Goal: Navigation & Orientation: Understand site structure

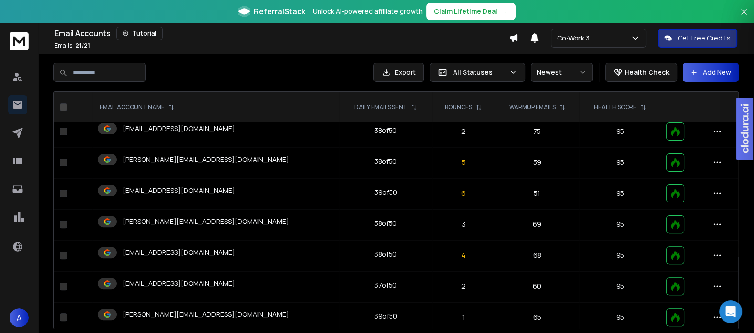
scroll to position [450, 0]
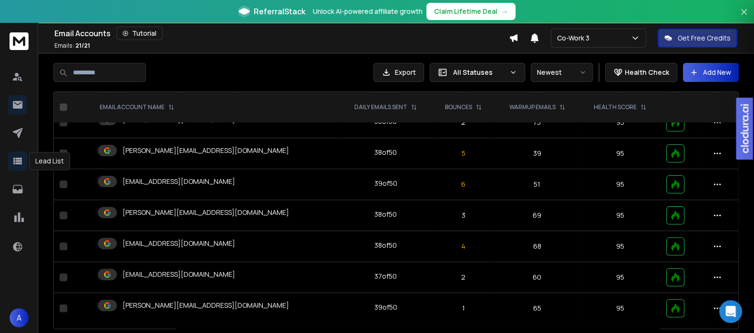
click at [22, 156] on icon at bounding box center [17, 160] width 11 height 11
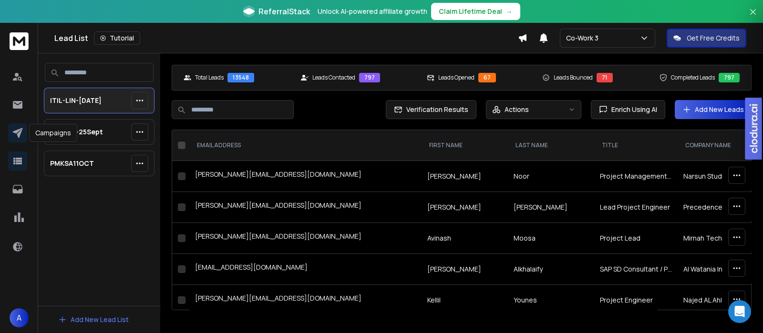
click at [21, 134] on icon at bounding box center [17, 132] width 11 height 11
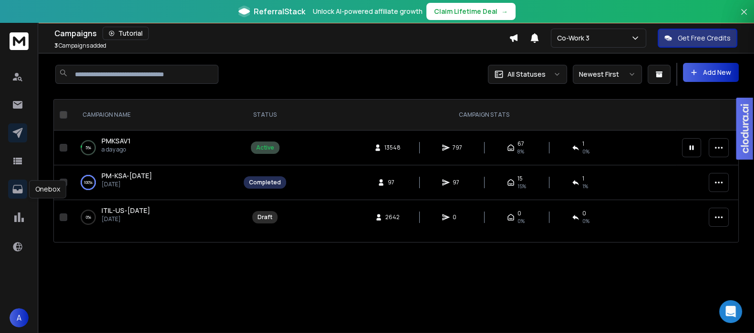
click at [14, 188] on icon at bounding box center [17, 189] width 11 height 11
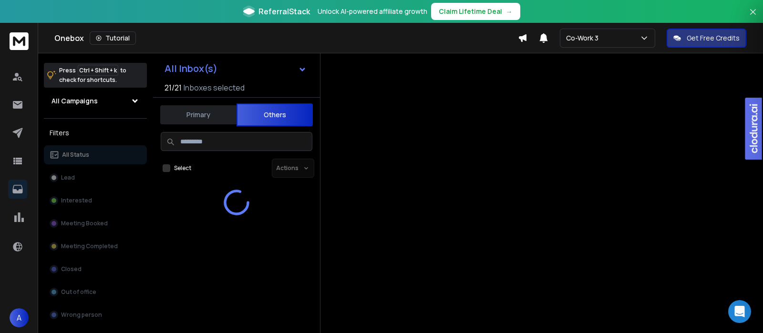
click at [271, 111] on button "Others" at bounding box center [275, 114] width 76 height 23
click at [17, 221] on icon at bounding box center [19, 217] width 14 height 14
